Goal: Communication & Community: Answer question/provide support

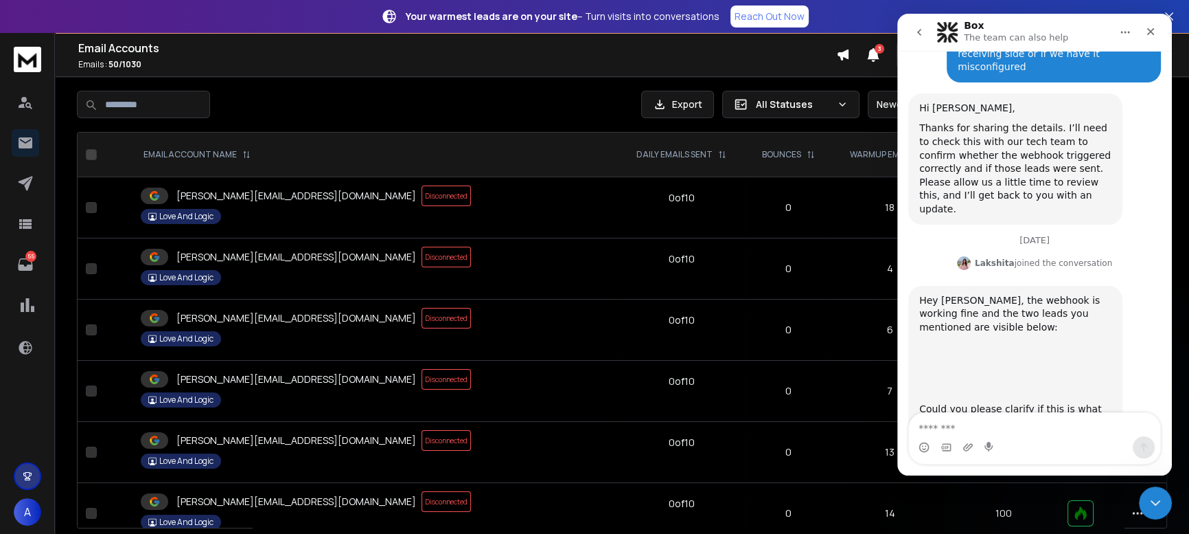
scroll to position [455, 0]
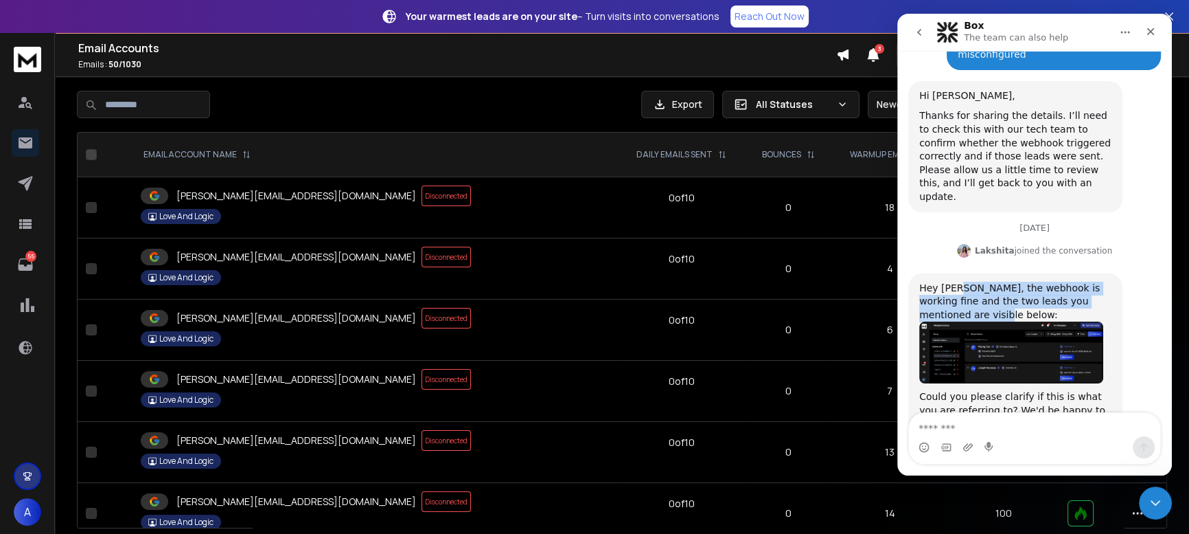
drag, startPoint x: 959, startPoint y: 234, endPoint x: 1041, endPoint y: 255, distance: 85.1
click at [1041, 282] on div "Hey [PERSON_NAME], the webhook is working fine and the two leads you mentioned …" at bounding box center [1016, 302] width 192 height 41
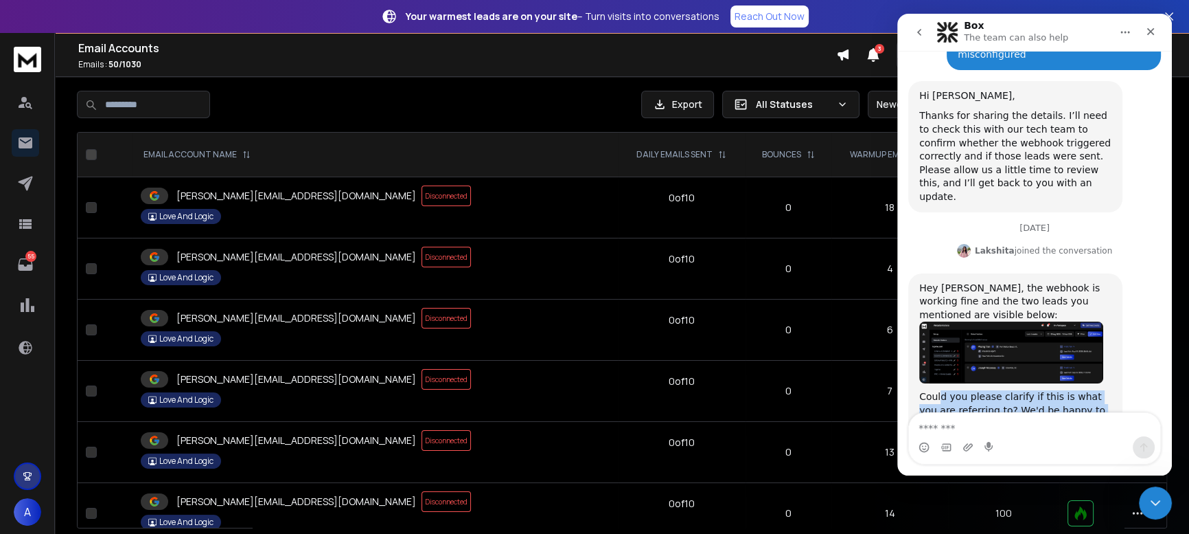
drag, startPoint x: 939, startPoint y: 342, endPoint x: 1053, endPoint y: 374, distance: 119.0
click at [1053, 390] on div "Could you please clarify if this is what you are referring to? We'd be happy to…" at bounding box center [1016, 410] width 192 height 41
click at [1050, 390] on div "Could you please clarify if this is what you are referring to? We'd be happy to…" at bounding box center [1016, 410] width 192 height 41
drag, startPoint x: 999, startPoint y: 342, endPoint x: 1032, endPoint y: 381, distance: 51.6
click at [1032, 381] on div "Hey [PERSON_NAME], the webhook is working fine and the two leads you mentioned …" at bounding box center [1016, 356] width 214 height 166
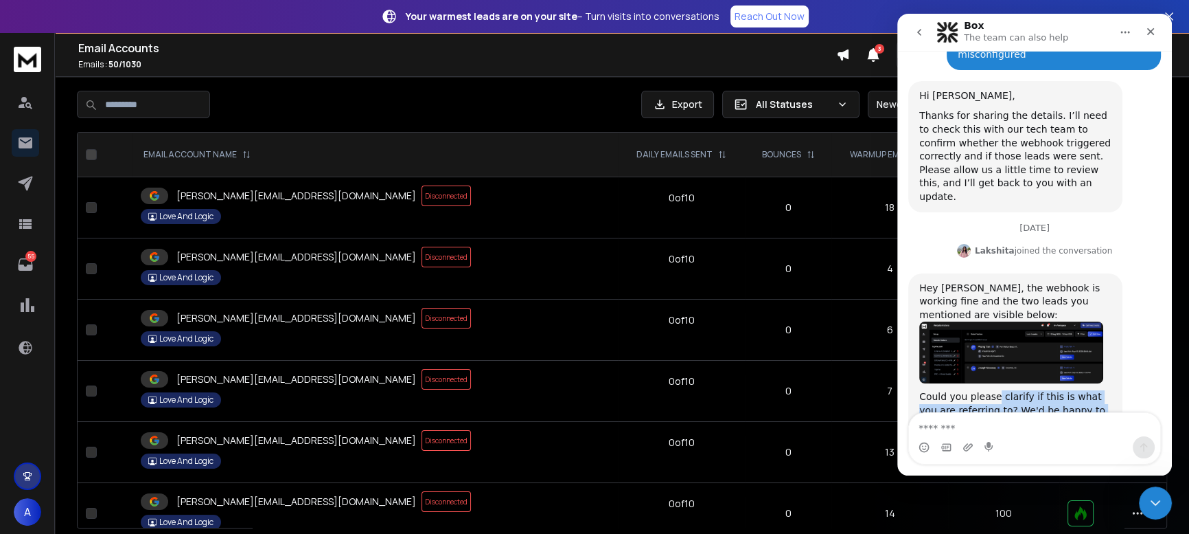
click at [1032, 381] on div "Hey [PERSON_NAME], the webhook is working fine and the two leads you mentioned …" at bounding box center [1016, 356] width 214 height 166
click at [477, 100] on div at bounding box center [355, 104] width 556 height 27
click at [1154, 34] on icon "Close" at bounding box center [1151, 31] width 11 height 11
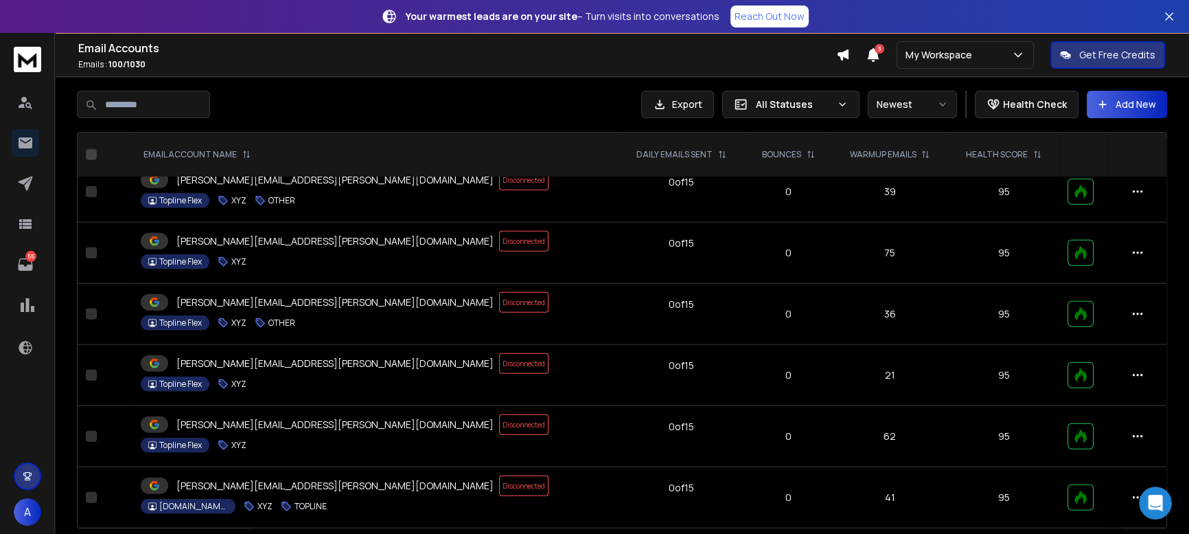
scroll to position [4603, 0]
